Goal: Task Accomplishment & Management: Manage account settings

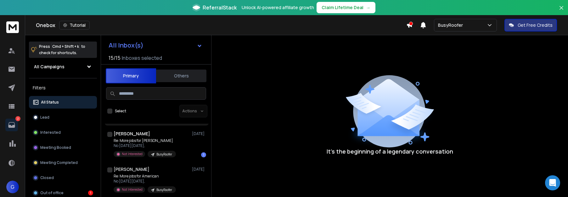
scroll to position [34, 0]
click at [49, 133] on p "Interested" at bounding box center [50, 132] width 20 height 5
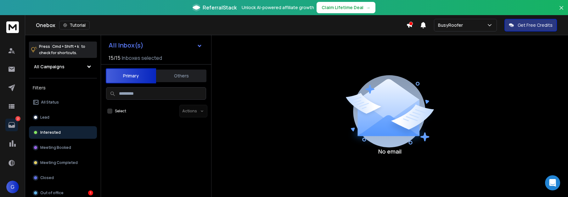
click at [49, 146] on p "Meeting Booked" at bounding box center [55, 147] width 31 height 5
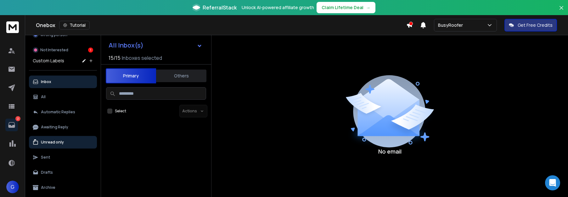
scroll to position [180, 0]
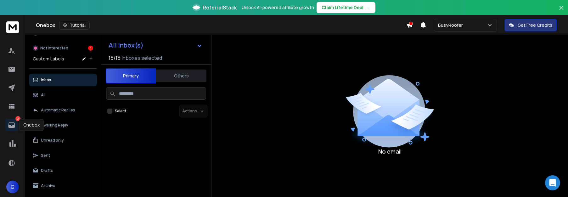
click at [12, 125] on icon at bounding box center [12, 125] width 8 height 8
click at [13, 123] on icon at bounding box center [12, 125] width 8 height 8
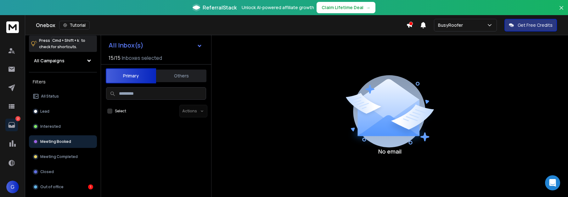
scroll to position [0, 0]
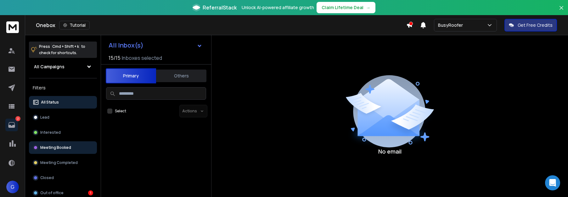
click at [52, 101] on p "All Status" at bounding box center [50, 102] width 18 height 5
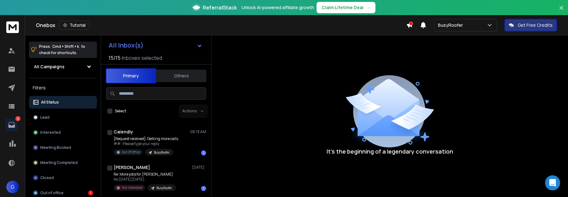
click at [180, 76] on button "Others" at bounding box center [181, 76] width 50 height 14
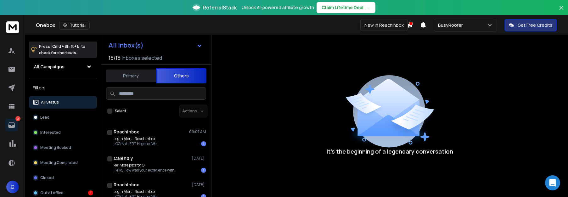
click at [413, 24] on div at bounding box center [411, 24] width 4 height 4
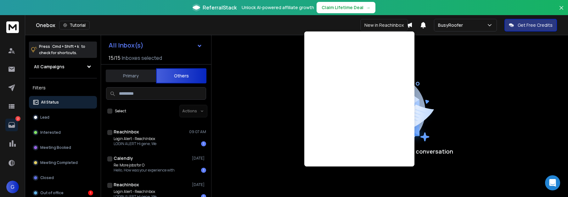
click at [412, 24] on icon at bounding box center [409, 25] width 5 height 5
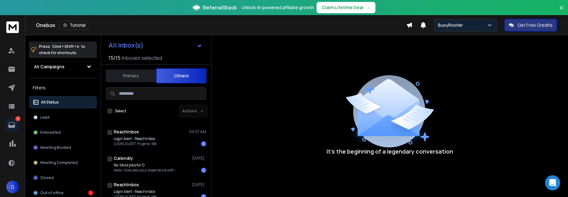
click at [489, 23] on icon "button" at bounding box center [490, 25] width 6 height 6
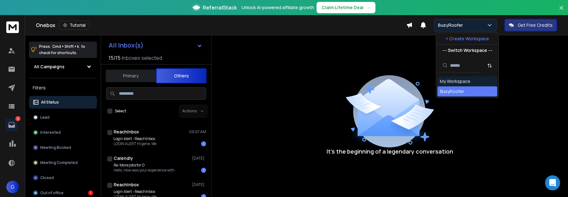
click at [492, 24] on icon "button" at bounding box center [490, 25] width 6 height 6
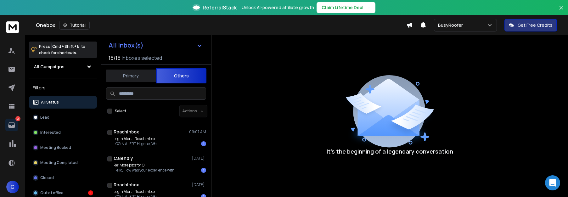
click at [136, 78] on button "Primary" at bounding box center [131, 76] width 50 height 14
